Goal: Communication & Community: Answer question/provide support

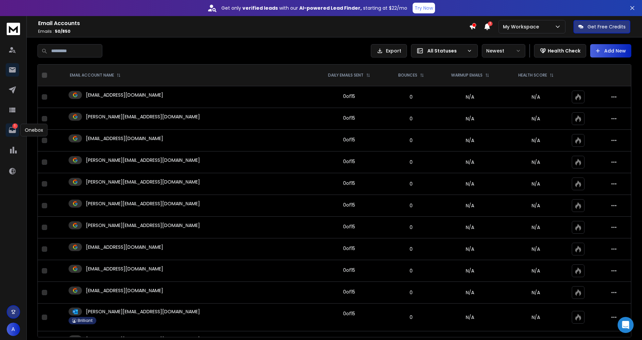
click at [10, 127] on icon at bounding box center [12, 130] width 7 height 6
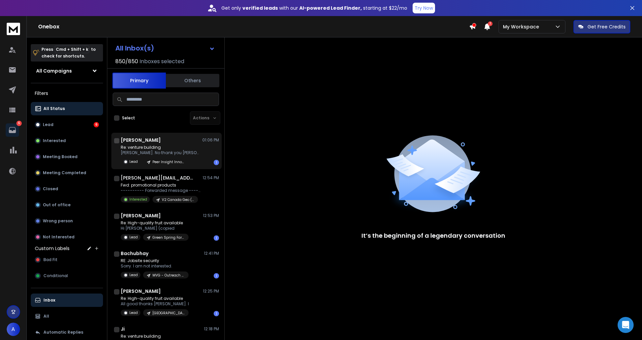
click at [161, 151] on p "[PERSON_NAME]. No thank you [PERSON_NAME]" at bounding box center [161, 152] width 80 height 5
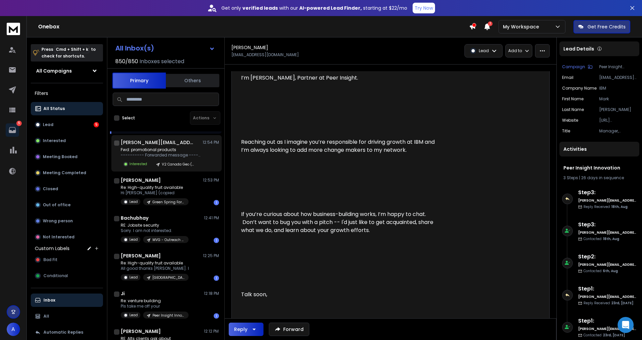
scroll to position [36, 0]
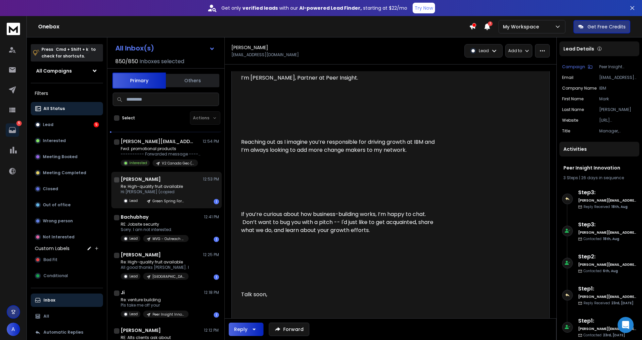
click at [161, 193] on p "Hi Joe - John (copied" at bounding box center [155, 191] width 68 height 5
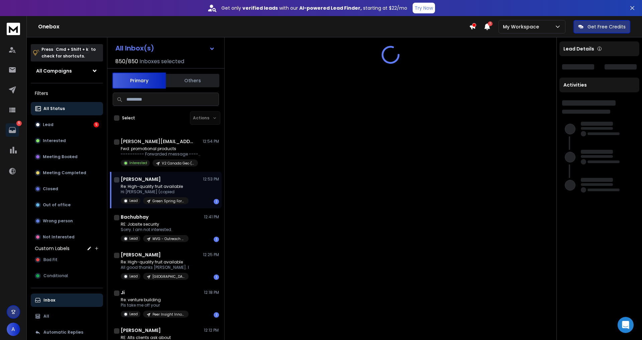
scroll to position [37, 0]
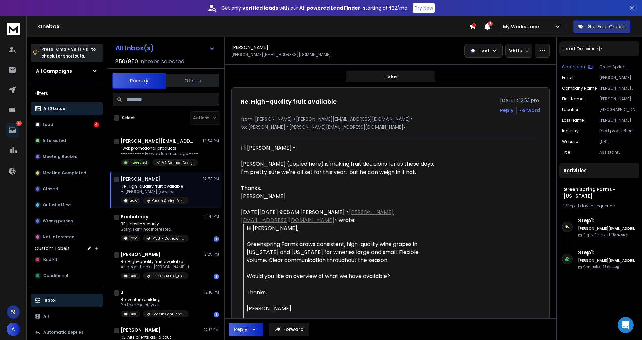
click at [496, 51] on icon at bounding box center [494, 51] width 4 height 2
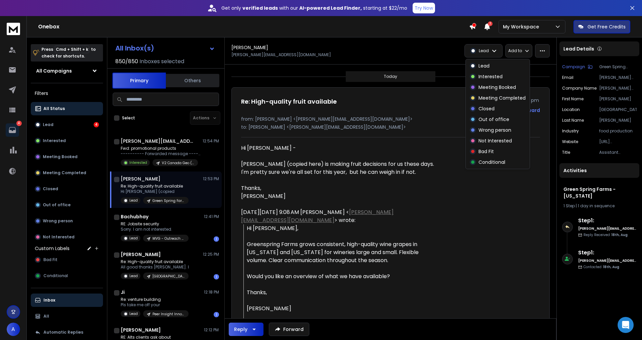
click at [391, 128] on p "to: Joe Cushman <joe@greenspringsfarms.com>" at bounding box center [390, 127] width 299 height 7
click at [471, 50] on div at bounding box center [473, 51] width 6 height 6
click at [502, 130] on p "Wrong person" at bounding box center [495, 130] width 33 height 7
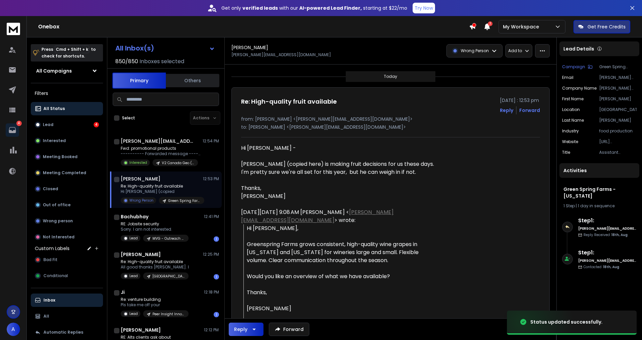
click at [533, 112] on div "Forward" at bounding box center [529, 110] width 21 height 7
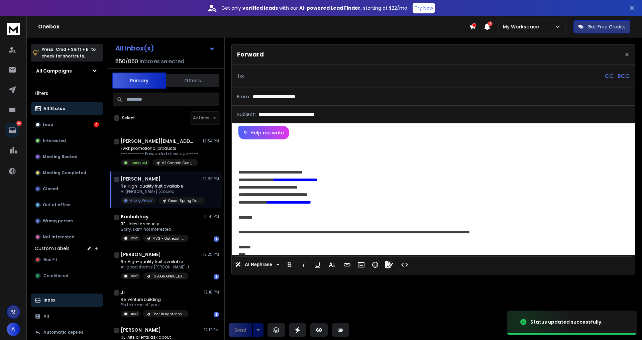
click at [284, 77] on input at bounding box center [270, 76] width 47 height 12
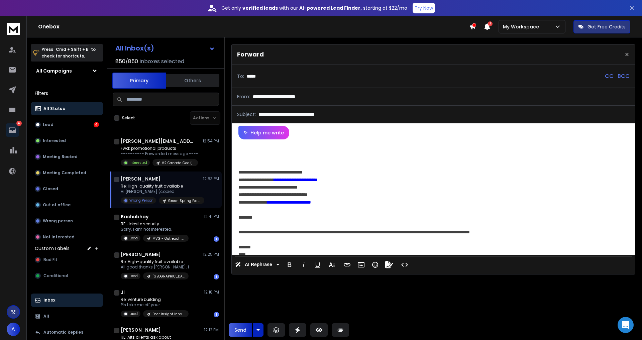
type input "**********"
click at [238, 329] on button "Send" at bounding box center [240, 329] width 23 height 13
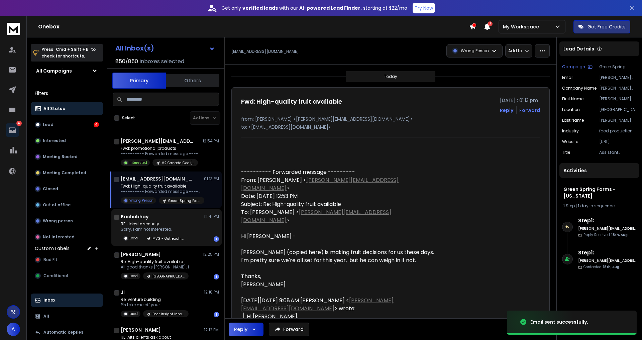
click at [176, 227] on p "Sorry. I am not interested." at bounding box center [155, 229] width 68 height 5
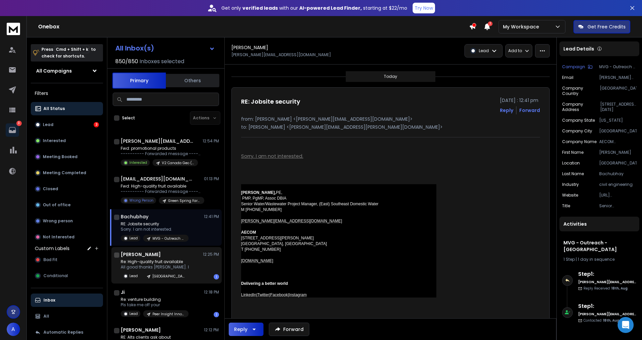
click at [186, 270] on p "All good thanks Joe. I" at bounding box center [155, 267] width 68 height 5
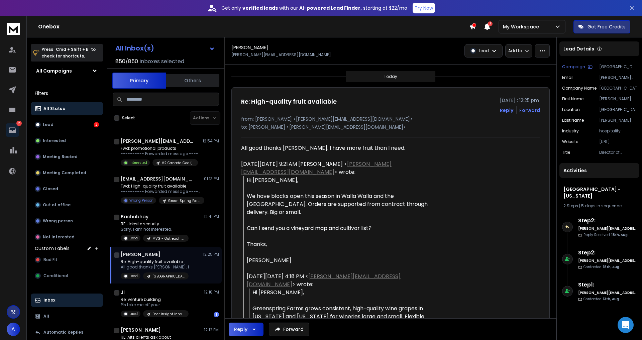
click at [529, 110] on div "Forward" at bounding box center [529, 110] width 21 height 7
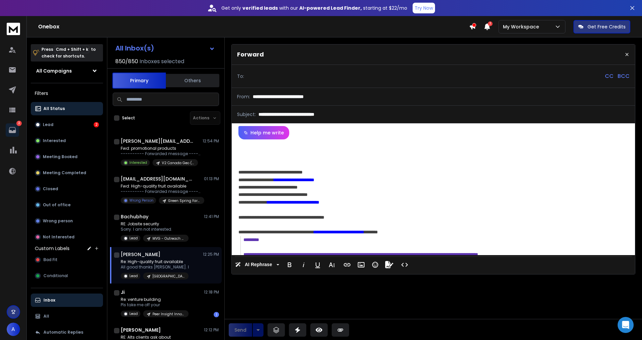
click at [280, 79] on input at bounding box center [270, 76] width 47 height 12
type input "**********"
click at [235, 326] on button "Send" at bounding box center [240, 329] width 23 height 13
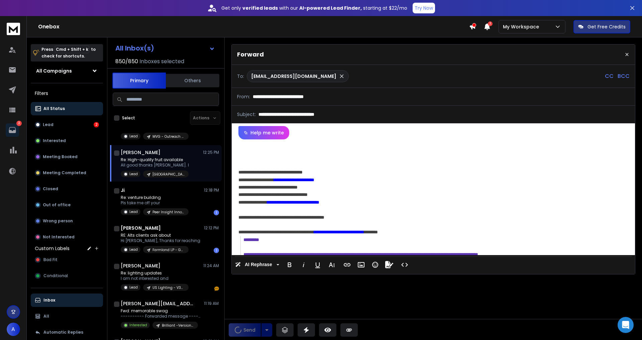
scroll to position [141, 0]
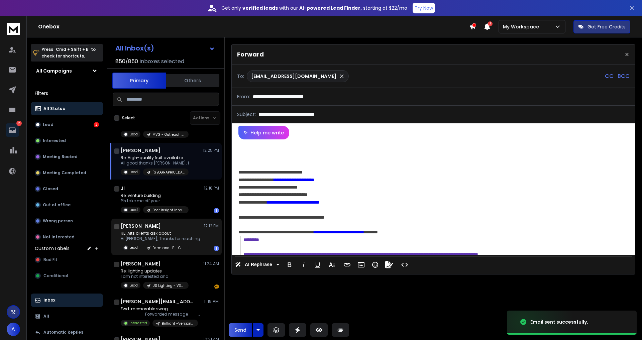
click at [153, 234] on p "RE: Alts clients ask about" at bounding box center [161, 233] width 80 height 5
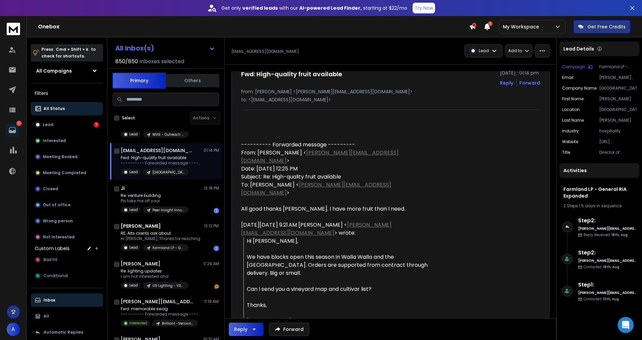
scroll to position [0, 0]
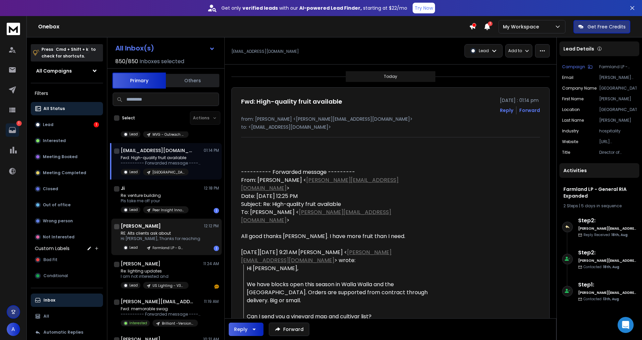
click at [182, 237] on p "Hi Tom, Thanks for reaching" at bounding box center [161, 238] width 80 height 5
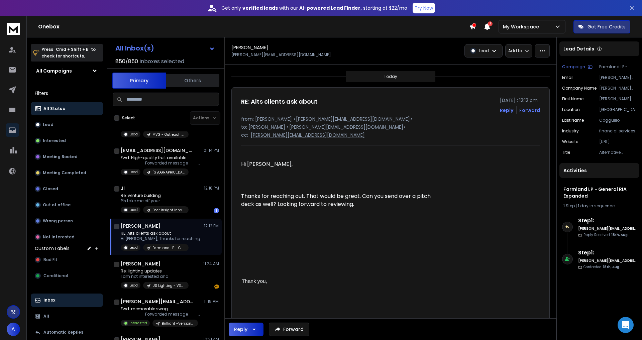
click at [491, 51] on div "Lead" at bounding box center [483, 50] width 37 height 13
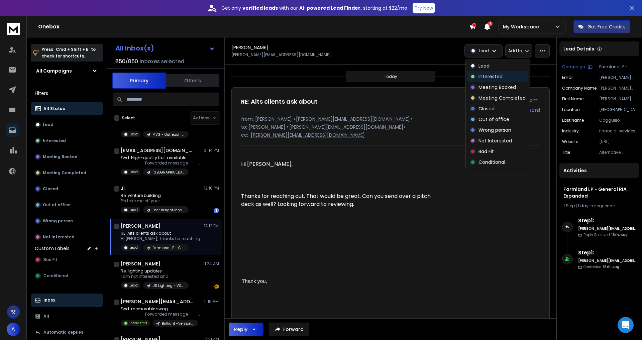
click at [486, 76] on p "Interested" at bounding box center [491, 76] width 24 height 7
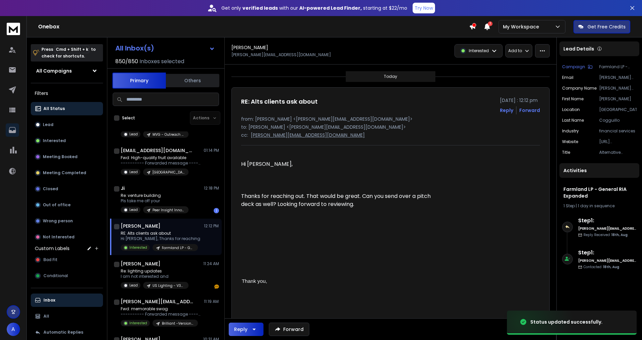
click at [530, 109] on div "Forward" at bounding box center [529, 110] width 21 height 7
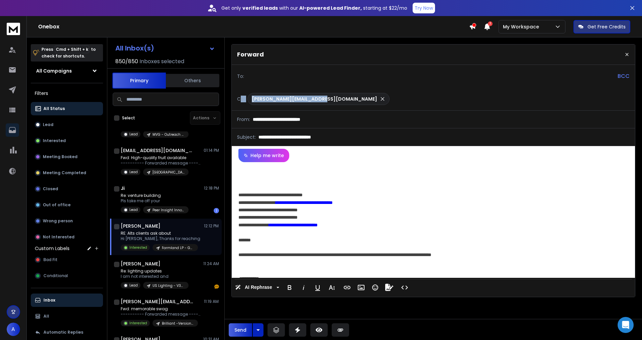
drag, startPoint x: 321, startPoint y: 100, endPoint x: 240, endPoint y: 98, distance: 80.3
click at [240, 98] on div "Cc: maggie@soltisadvisors.com" at bounding box center [433, 99] width 403 height 23
click at [283, 99] on p "maggie@soltisadvisors.com" at bounding box center [314, 99] width 125 height 7
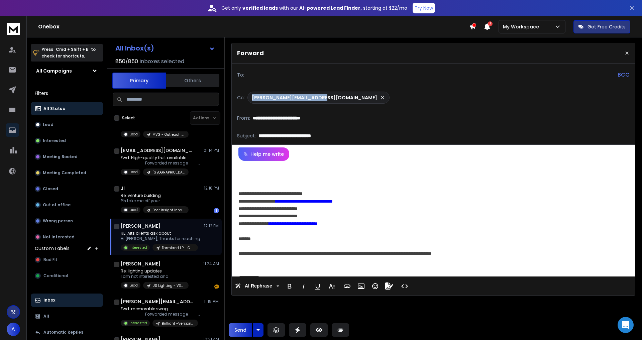
drag, startPoint x: 252, startPoint y: 99, endPoint x: 319, endPoint y: 97, distance: 66.6
click at [319, 97] on p "maggie@soltisadvisors.com" at bounding box center [314, 97] width 125 height 7
copy p "maggie@soltisadvisors.com"
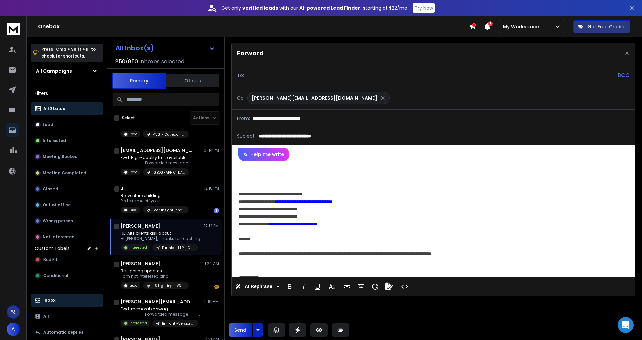
click at [380, 97] on icon at bounding box center [382, 97] width 5 height 5
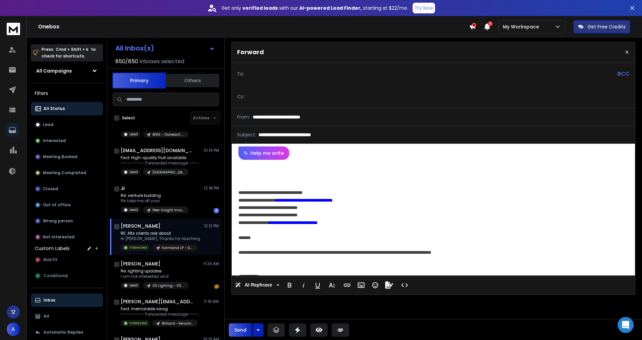
click at [248, 171] on div "**********" at bounding box center [433, 218] width 403 height 116
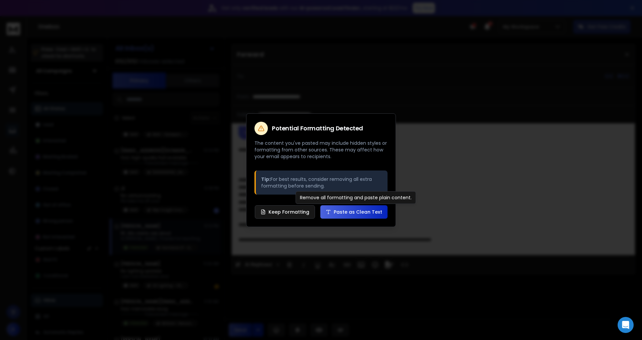
click at [335, 214] on button "Paste as Clean Text" at bounding box center [353, 211] width 67 height 13
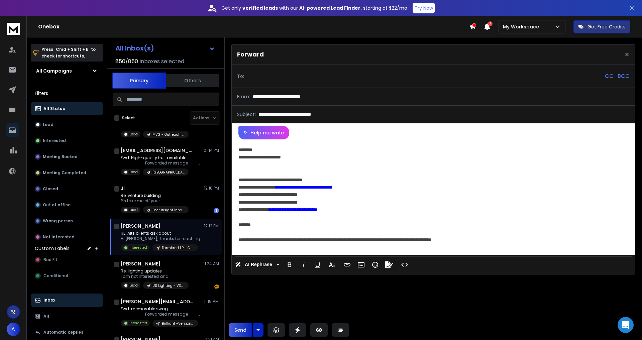
click at [304, 80] on div at bounding box center [425, 76] width 356 height 12
click at [268, 80] on input at bounding box center [270, 76] width 47 height 12
type input "**********"
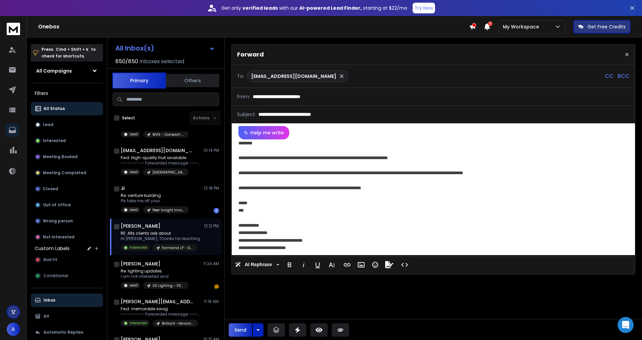
scroll to position [240, 0]
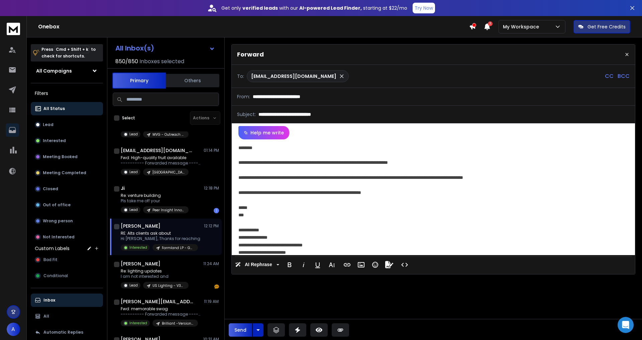
click at [235, 327] on button "Send" at bounding box center [240, 329] width 23 height 13
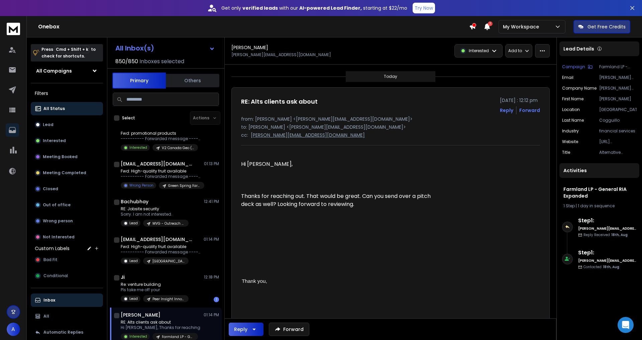
scroll to position [0, 0]
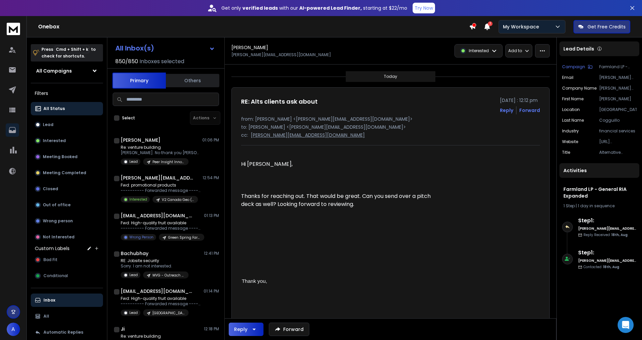
click at [532, 30] on button "My Workspace" at bounding box center [532, 26] width 67 height 13
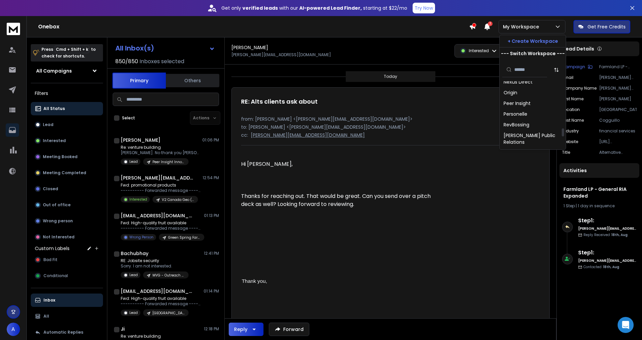
scroll to position [390, 0]
click at [512, 99] on div "Peer Insight" at bounding box center [517, 102] width 27 height 7
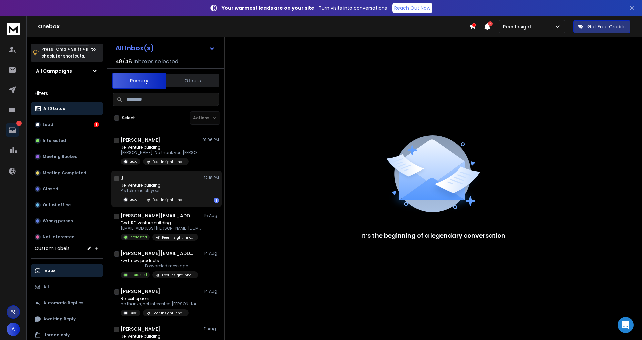
click at [162, 192] on p "Pls take me off your" at bounding box center [155, 190] width 68 height 5
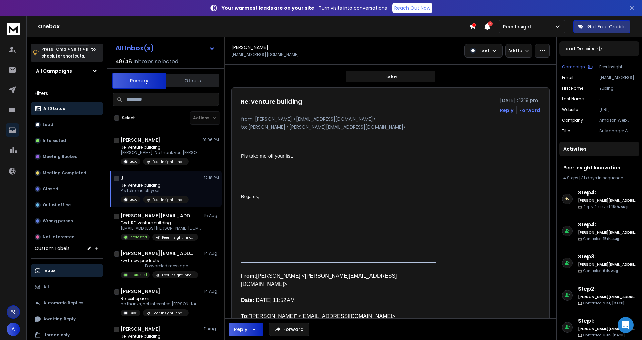
click at [546, 50] on button "button" at bounding box center [542, 50] width 15 height 13
click at [522, 100] on div "Block email" at bounding box center [517, 98] width 35 height 7
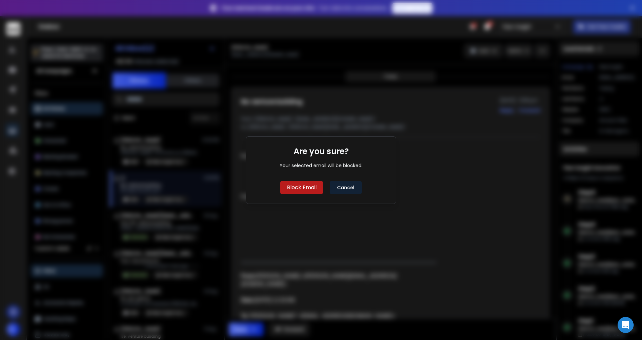
click at [301, 191] on button "Block Email" at bounding box center [301, 187] width 43 height 13
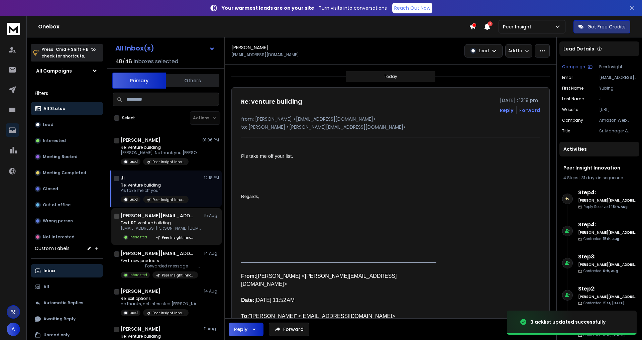
click at [164, 218] on h1 "[PERSON_NAME][EMAIL_ADDRESS][DOMAIN_NAME]" at bounding box center [158, 215] width 74 height 7
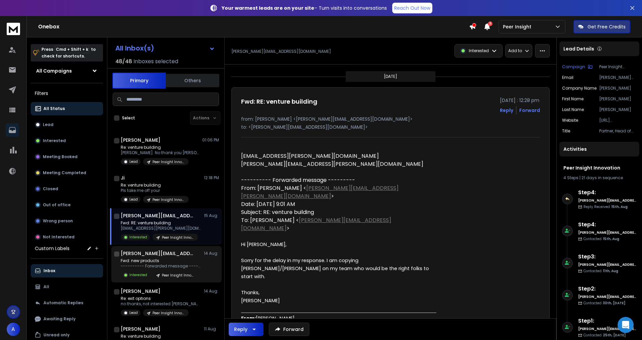
click at [141, 258] on p "Fwd: new products" at bounding box center [161, 260] width 80 height 5
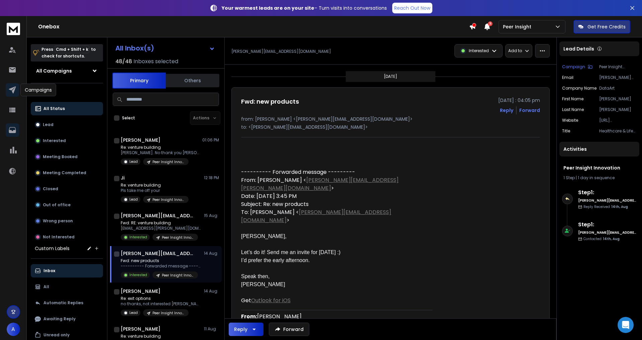
click at [10, 91] on icon at bounding box center [12, 90] width 8 height 8
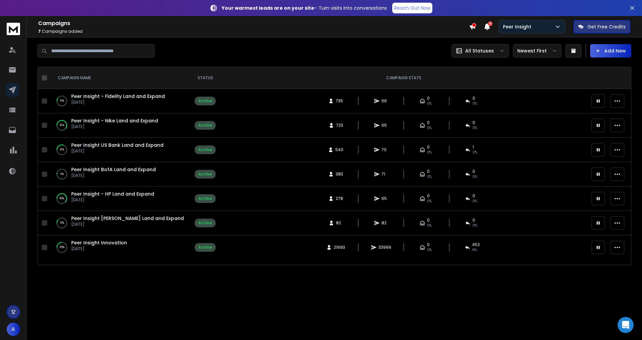
click at [545, 21] on button "Peer Insight" at bounding box center [532, 26] width 67 height 13
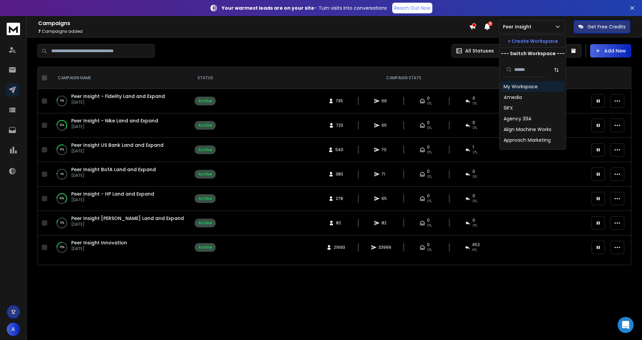
click at [512, 86] on div "My Workspace" at bounding box center [521, 86] width 34 height 7
